Goal: Task Accomplishment & Management: Use online tool/utility

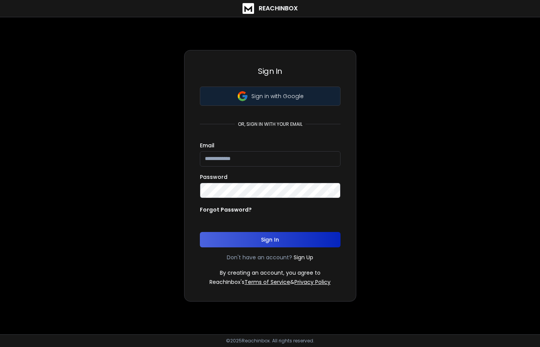
type input "**********"
click at [270, 93] on p "Sign in with Google" at bounding box center [277, 96] width 52 height 8
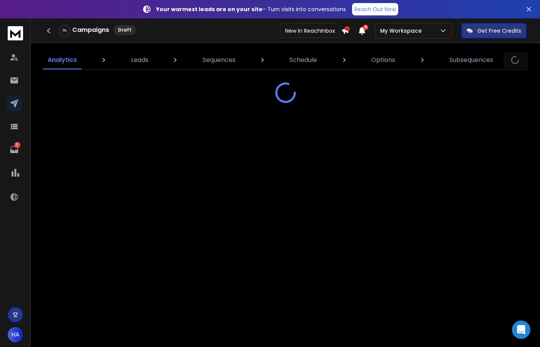
click at [346, 32] on icon at bounding box center [345, 31] width 8 height 8
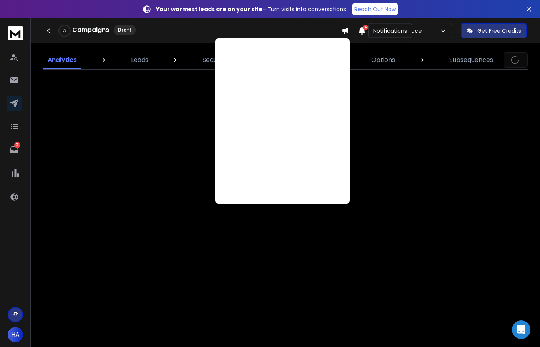
click at [363, 32] on icon at bounding box center [362, 31] width 7 height 8
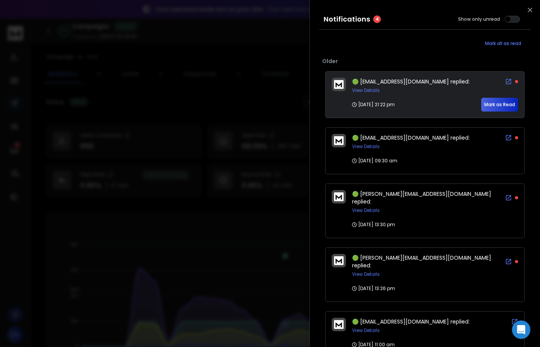
click at [369, 89] on div "View Details" at bounding box center [366, 90] width 28 height 6
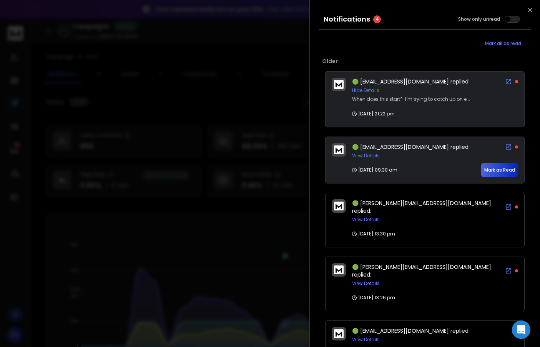
click at [406, 152] on div "🟢 [EMAIL_ADDRESS][DOMAIN_NAME] replied: View Details [DATE] 09:30 am Mark as Re…" at bounding box center [435, 160] width 166 height 34
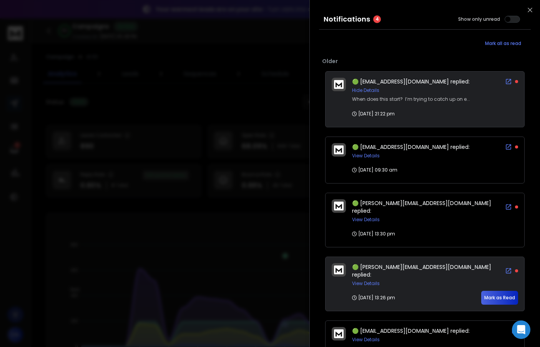
click at [498, 291] on button "Mark as Read" at bounding box center [499, 298] width 37 height 14
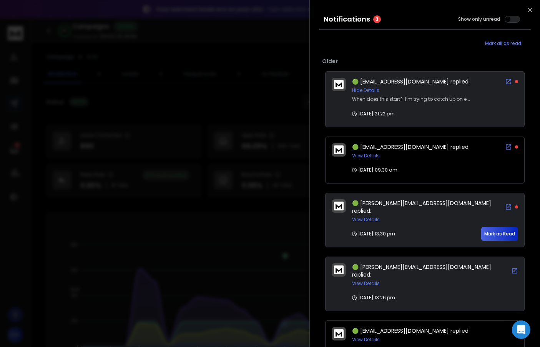
click at [498, 227] on button "Mark as Read" at bounding box center [499, 234] width 37 height 14
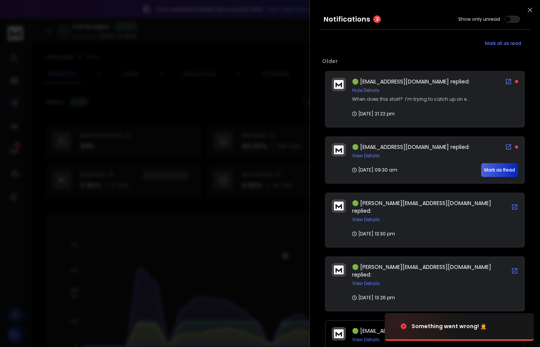
click at [496, 168] on button "Mark as Read" at bounding box center [499, 170] width 37 height 14
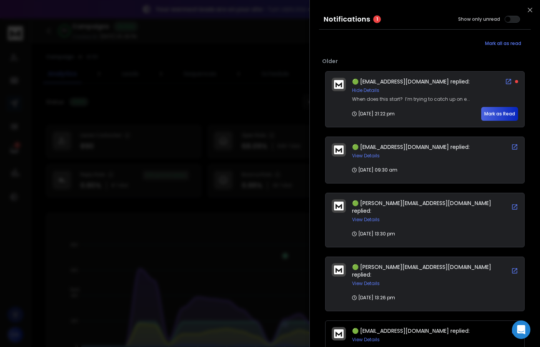
click at [500, 109] on button "Mark as Read" at bounding box center [499, 114] width 37 height 14
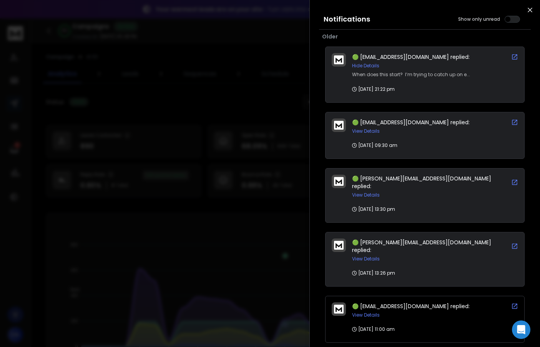
click at [528, 8] on icon "button" at bounding box center [530, 10] width 8 height 8
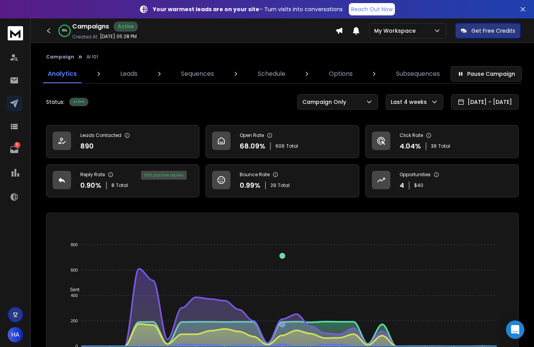
scroll to position [2, 0]
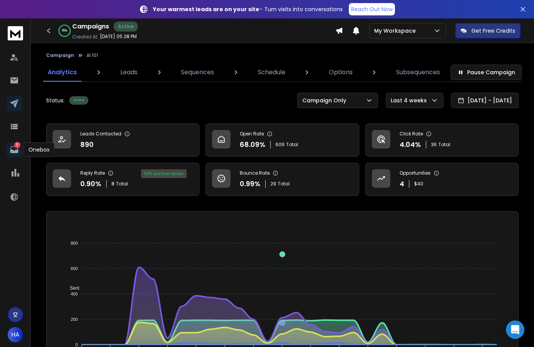
click at [14, 148] on icon at bounding box center [14, 149] width 9 height 9
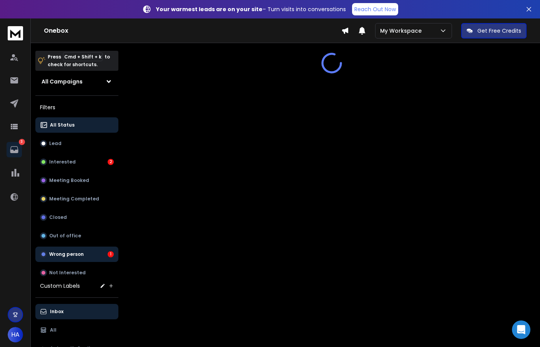
click at [65, 251] on p "Wrong person" at bounding box center [66, 254] width 35 height 6
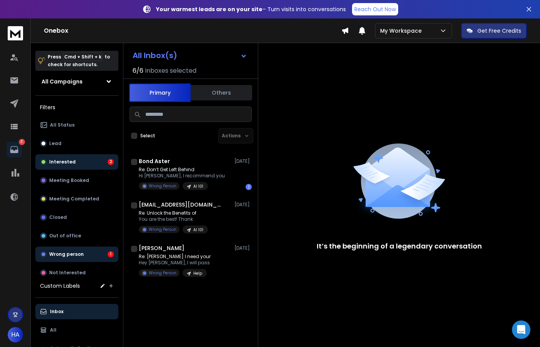
click at [55, 161] on p "Interested" at bounding box center [62, 162] width 27 height 6
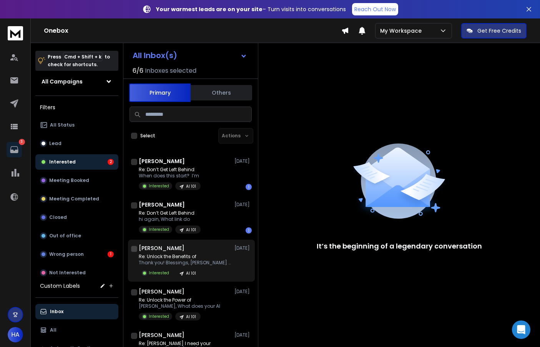
click at [162, 254] on p "Re: Unlock the Benefits of" at bounding box center [185, 256] width 92 height 6
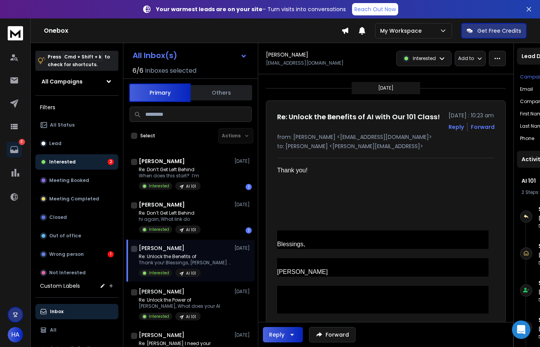
click at [16, 33] on img at bounding box center [15, 33] width 15 height 14
